Goal: Task Accomplishment & Management: Manage account settings

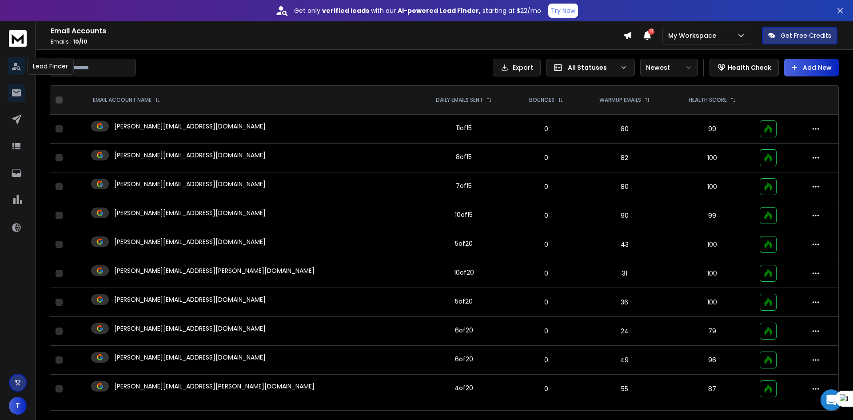
click at [17, 70] on icon at bounding box center [16, 66] width 11 height 11
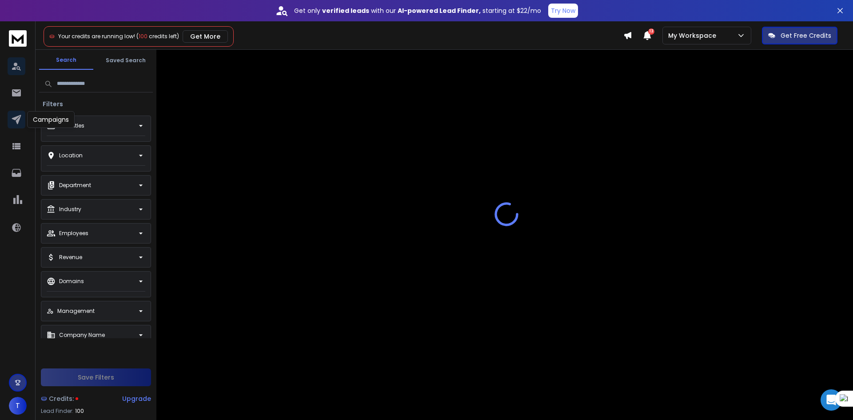
click at [17, 123] on icon at bounding box center [16, 119] width 9 height 9
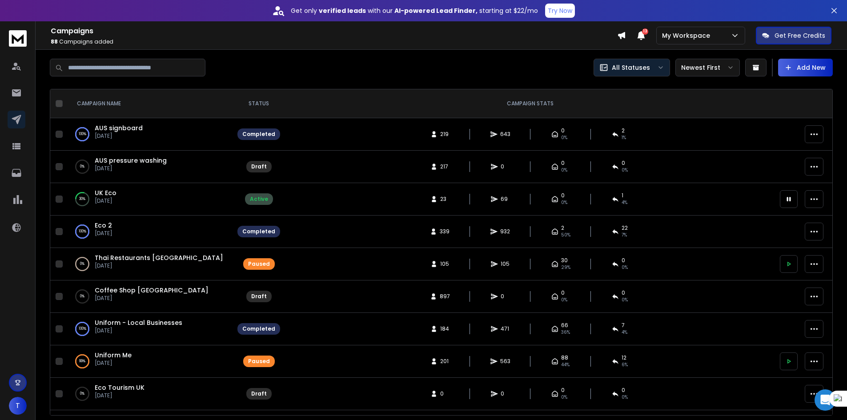
click at [647, 64] on p "All Statuses" at bounding box center [631, 67] width 38 height 9
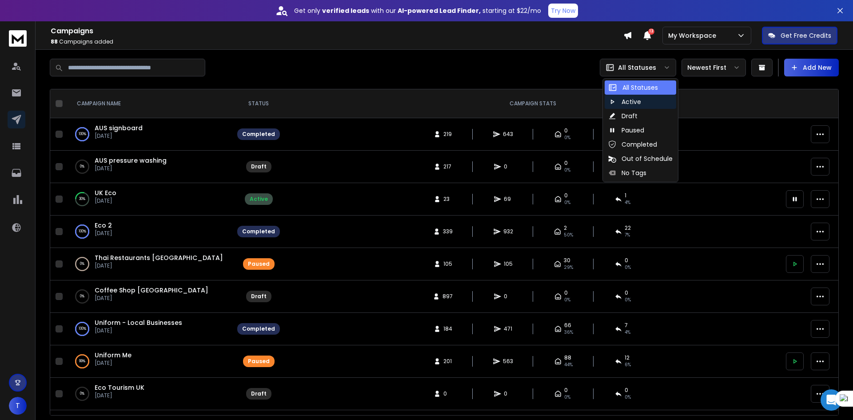
click at [643, 100] on div "Active" at bounding box center [641, 102] width 72 height 14
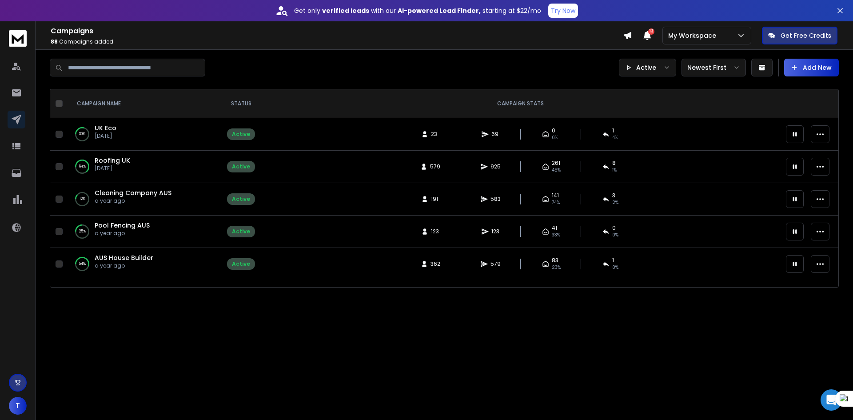
click at [113, 159] on span "Roofing UK" at bounding box center [113, 160] width 36 height 9
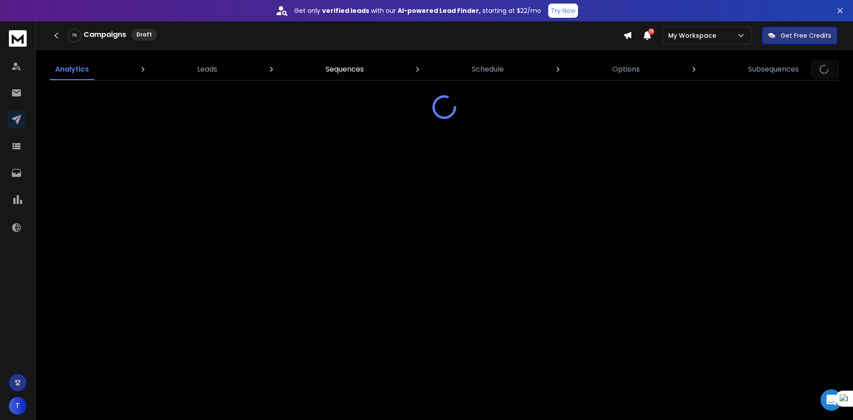
click at [352, 68] on p "Sequences" at bounding box center [345, 69] width 38 height 11
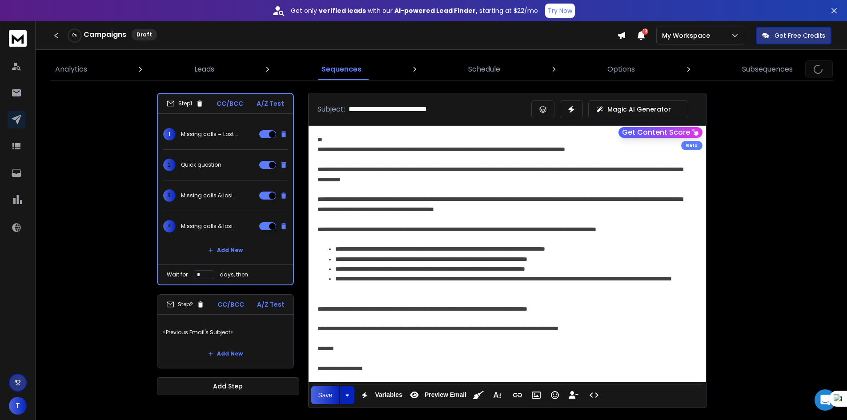
scroll to position [0, 0]
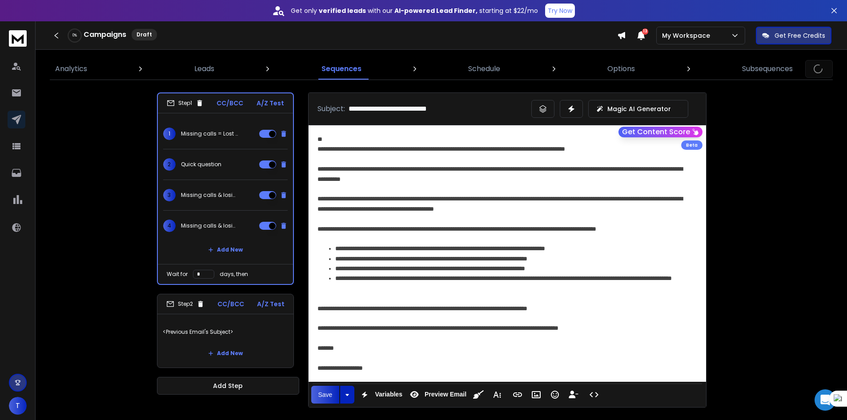
click at [204, 336] on p "<Previous Email's Subject>" at bounding box center [225, 332] width 125 height 25
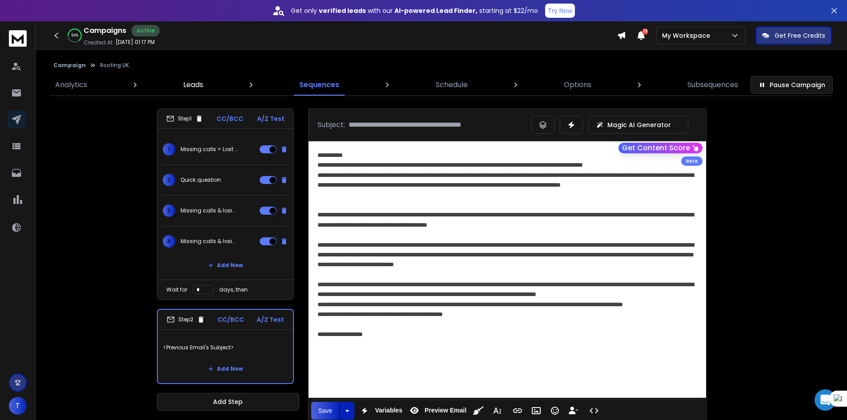
click at [188, 84] on p "Leads" at bounding box center [193, 85] width 20 height 11
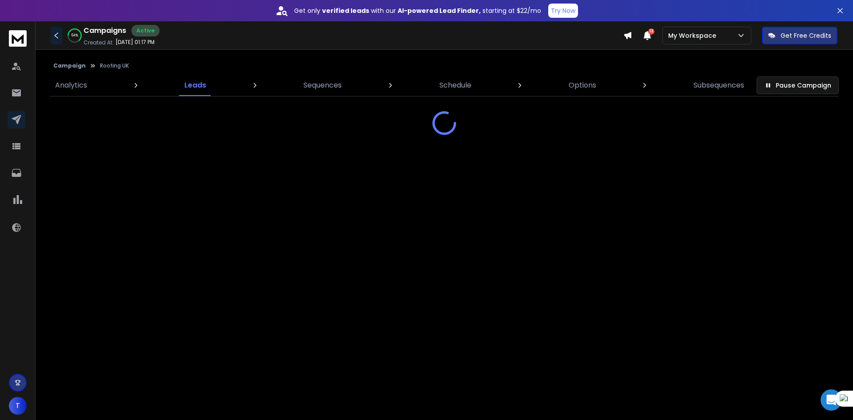
click at [52, 34] on button at bounding box center [57, 36] width 12 height 18
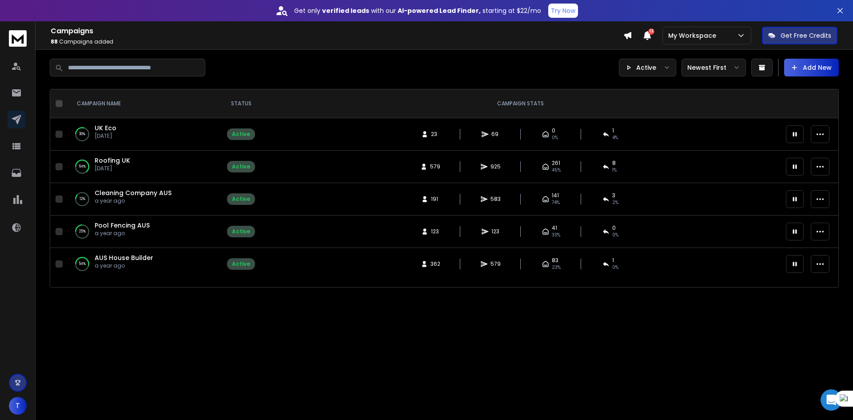
click at [131, 194] on span "Cleaning Company AUS" at bounding box center [133, 192] width 77 height 9
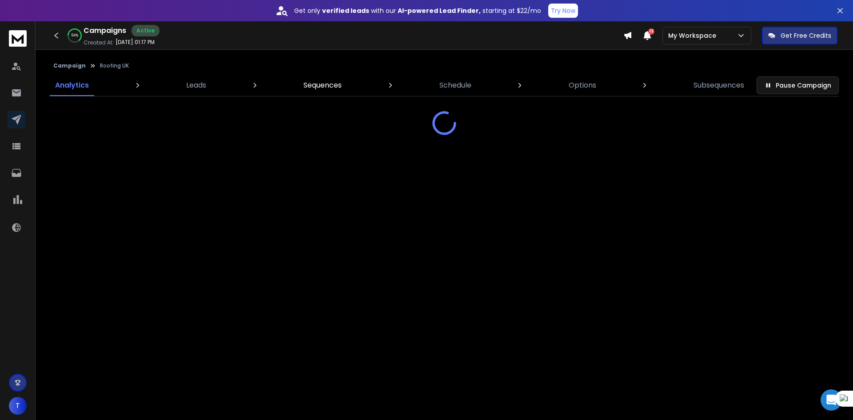
click at [331, 86] on p "Sequences" at bounding box center [323, 85] width 38 height 11
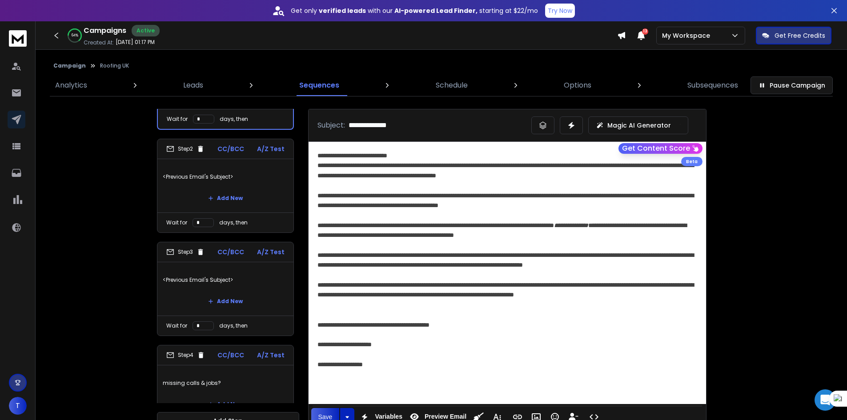
scroll to position [193, 0]
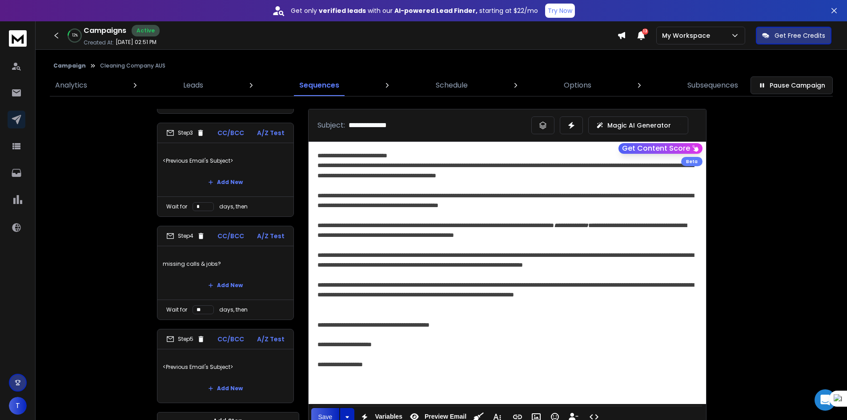
click at [200, 369] on p "<Previous Email's Subject>" at bounding box center [225, 367] width 125 height 25
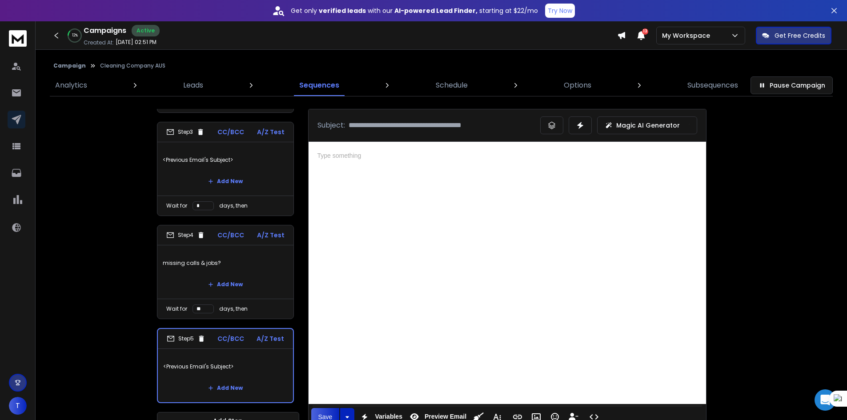
click at [188, 260] on p "missing calls & jobs?" at bounding box center [225, 263] width 125 height 25
type input "**********"
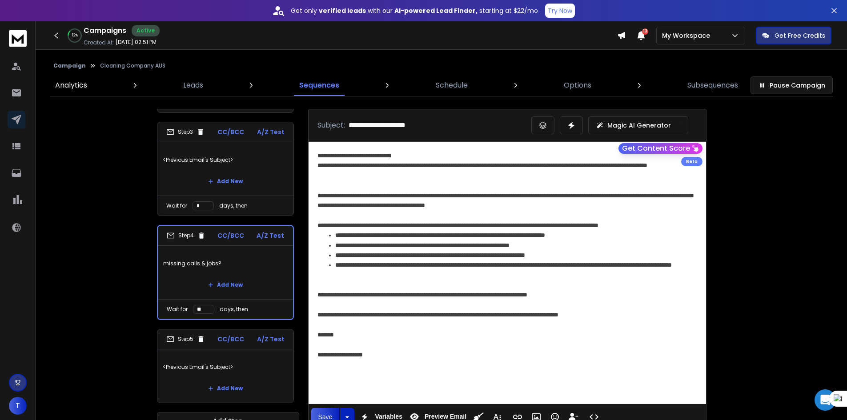
click at [80, 94] on link "Analytics" at bounding box center [71, 85] width 43 height 21
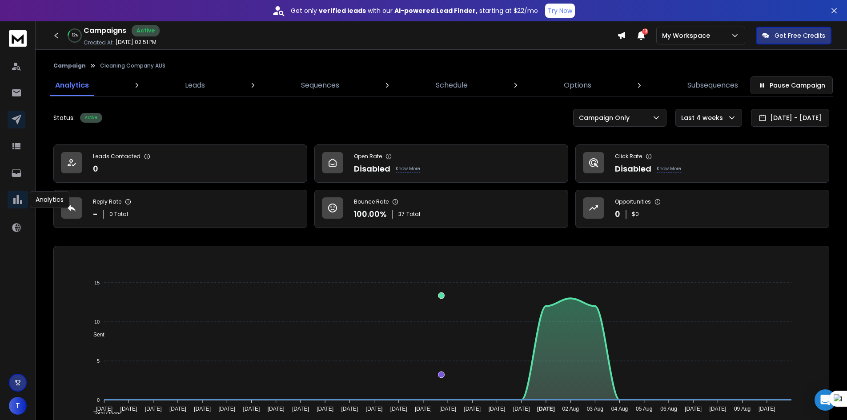
click at [18, 201] on icon at bounding box center [17, 199] width 9 height 9
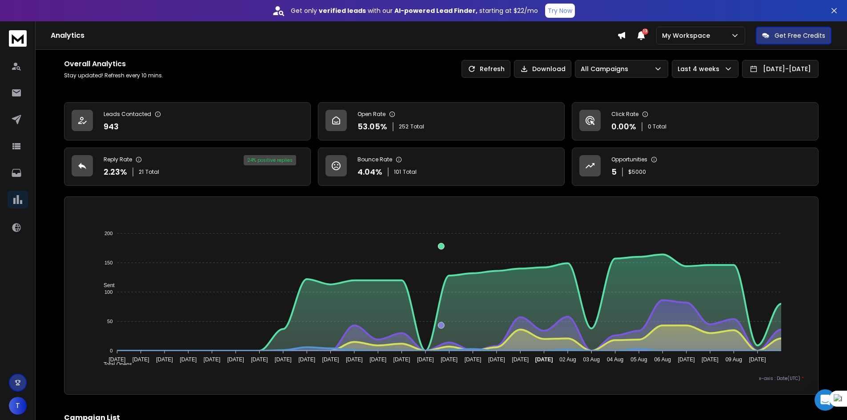
click at [375, 125] on p "53.05 %" at bounding box center [372, 126] width 30 height 12
click at [18, 63] on icon at bounding box center [16, 66] width 11 height 11
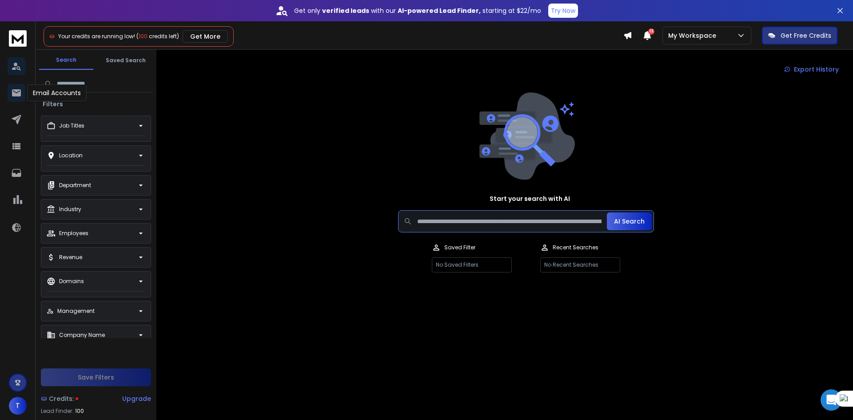
click at [10, 91] on link at bounding box center [17, 93] width 18 height 18
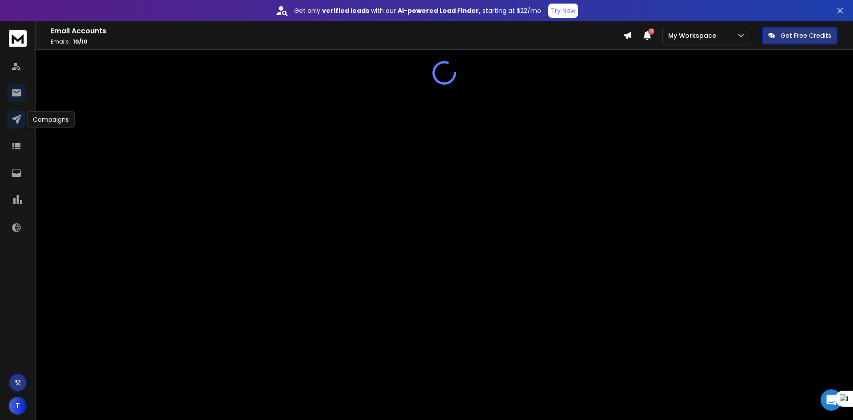
click at [14, 123] on icon at bounding box center [16, 119] width 11 height 11
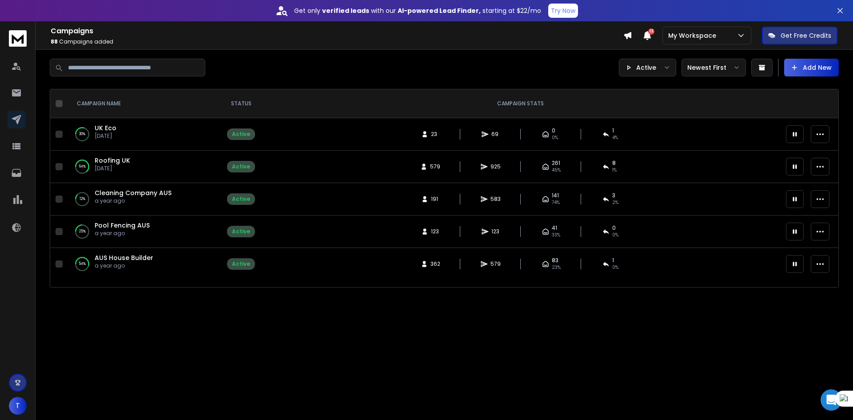
click at [120, 160] on span "Roofing UK" at bounding box center [113, 160] width 36 height 9
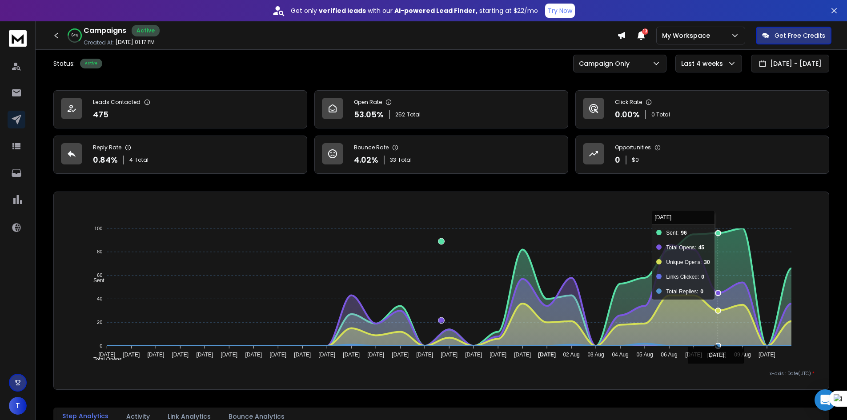
scroll to position [26, 0]
